Goal: Navigation & Orientation: Find specific page/section

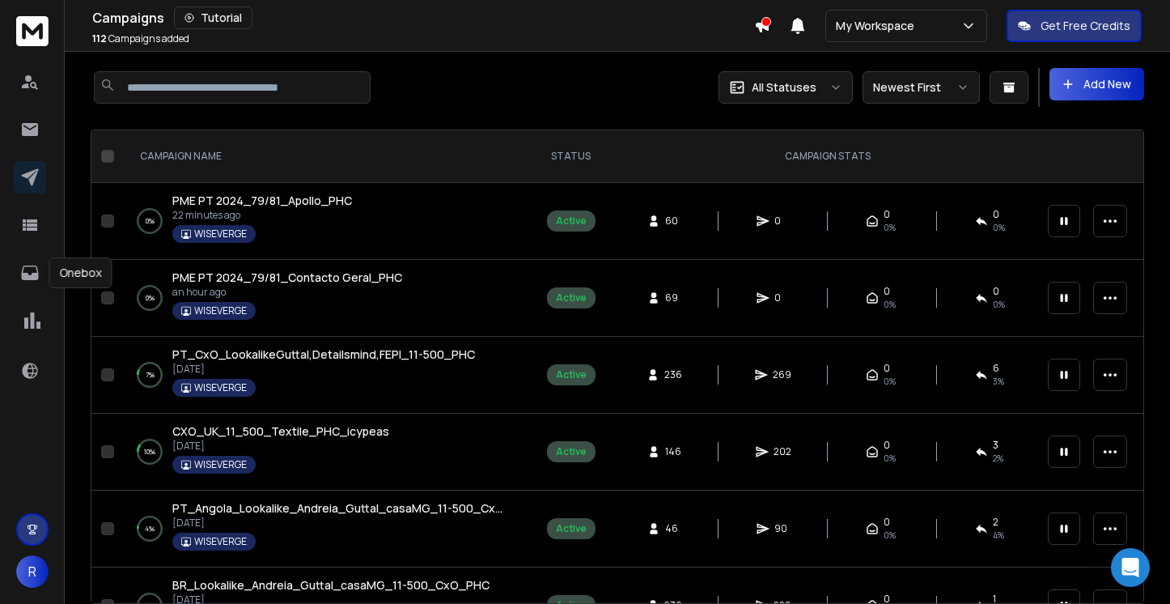
click at [29, 264] on icon at bounding box center [29, 272] width 19 height 19
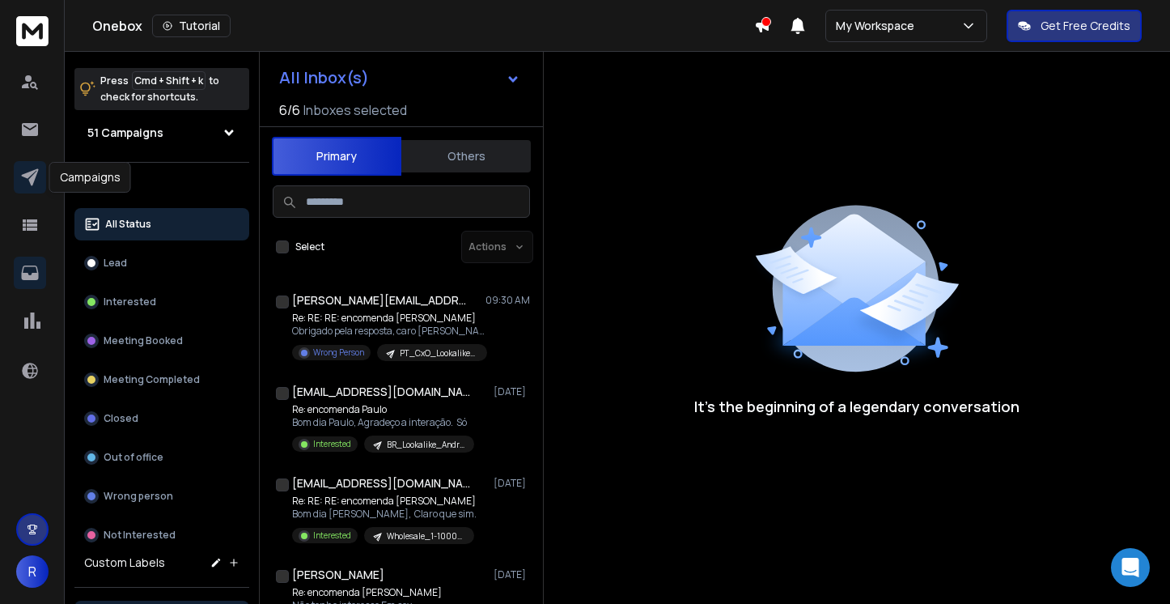
click at [45, 180] on body "ReferralStack Unlock AI-powered affiliate growth Lifetime Deals available! Clai…" at bounding box center [585, 302] width 1170 height 604
click at [23, 179] on icon at bounding box center [29, 177] width 19 height 19
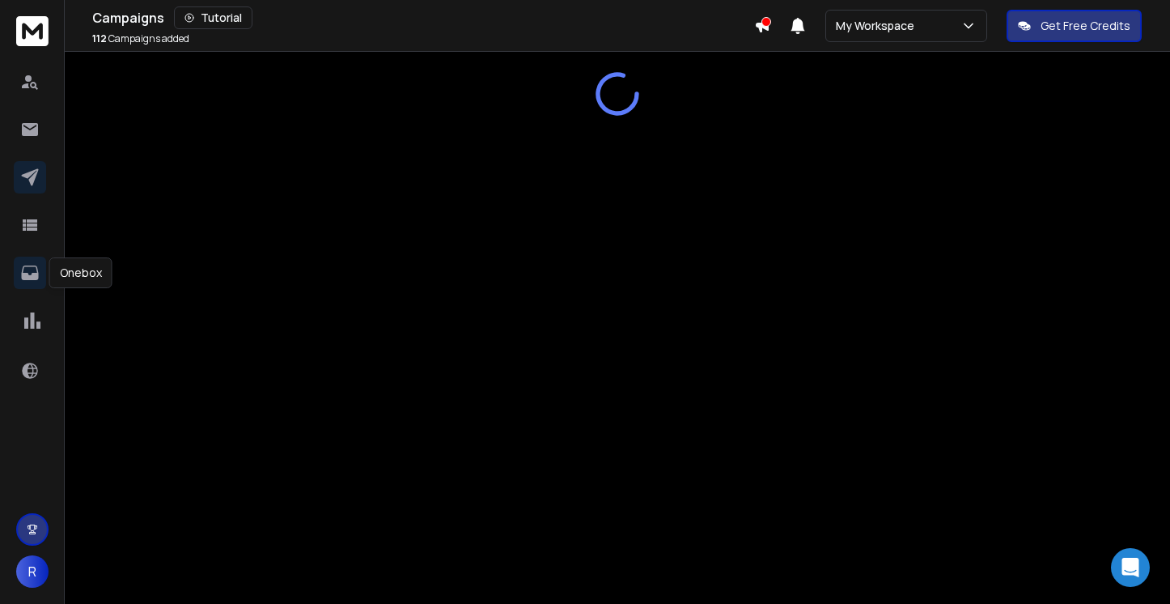
click at [30, 268] on icon at bounding box center [29, 272] width 19 height 19
